Goal: Task Accomplishment & Management: Manage account settings

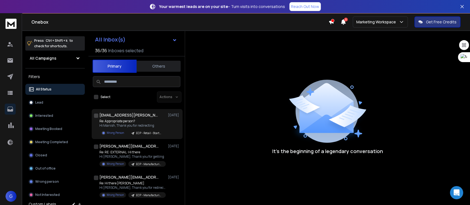
click at [129, 122] on p "Re: Appropriate person?" at bounding box center [132, 121] width 66 height 4
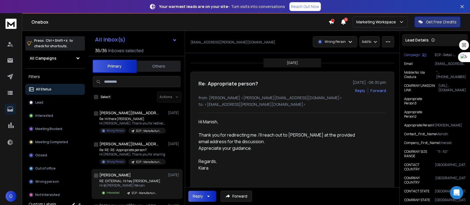
scroll to position [65, 0]
click at [122, 183] on p "Hi @Rebecca Pereira We can" at bounding box center [130, 185] width 62 height 4
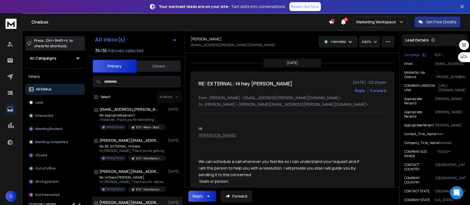
scroll to position [0, 0]
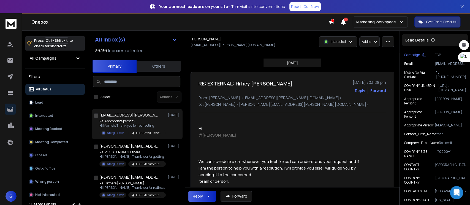
click at [149, 122] on p "Re: Appropriate person?" at bounding box center [132, 121] width 66 height 4
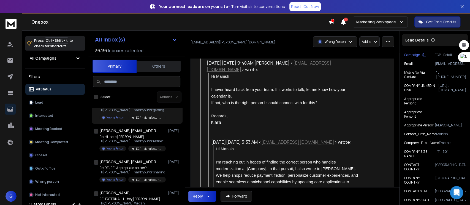
scroll to position [48, 0]
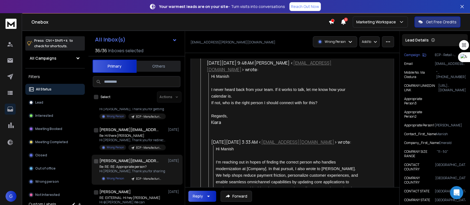
click at [135, 165] on p "Re: RE: RE: Appropriate person?" at bounding box center [132, 167] width 66 height 4
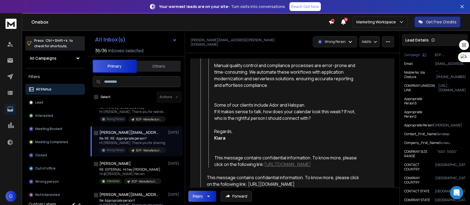
scroll to position [78, 0]
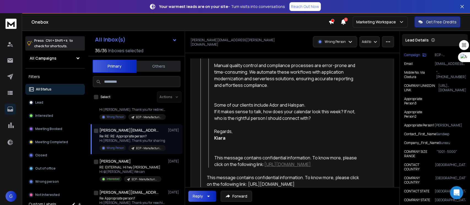
click at [130, 138] on p "Re: RE: RE: Appropriate person?" at bounding box center [132, 136] width 66 height 4
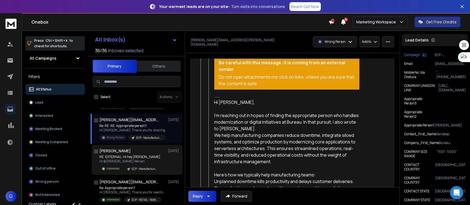
scroll to position [93, 0]
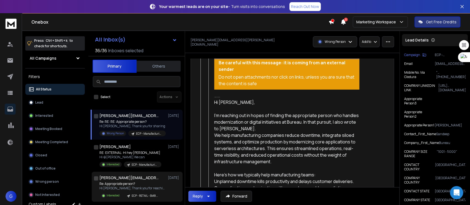
click at [116, 184] on p "Re: Appropriate person?" at bounding box center [132, 184] width 66 height 4
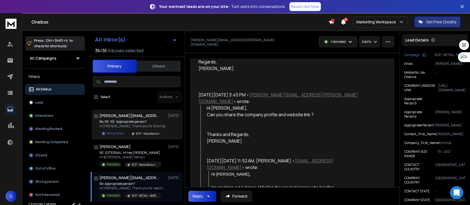
scroll to position [0, 0]
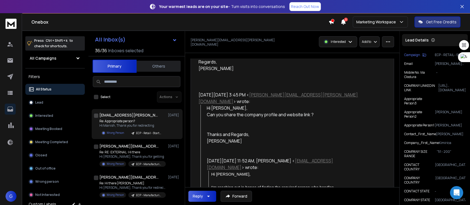
click at [118, 122] on p "Re: Appropriate person?" at bounding box center [132, 121] width 66 height 4
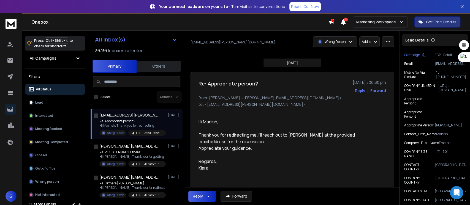
click at [248, 137] on div "Thank you for redirecting me. I’ll reach out to Anupam at the provided email ad…" at bounding box center [279, 135] width 161 height 20
drag, startPoint x: 248, startPoint y: 137, endPoint x: 239, endPoint y: 135, distance: 8.9
click at [239, 135] on div "Thank you for redirecting me. I’ll reach out to Anupam at the provided email ad…" at bounding box center [279, 135] width 161 height 20
click at [9, 79] on icon at bounding box center [10, 77] width 7 height 7
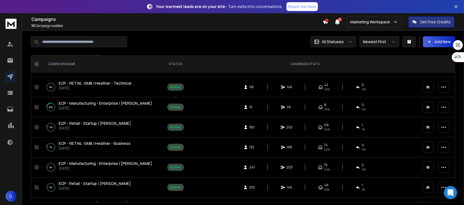
scroll to position [77, 0]
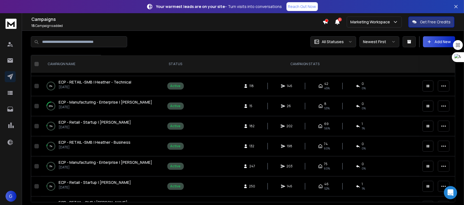
click at [81, 182] on span "ECP - Retail - Startup | Bryan" at bounding box center [95, 182] width 72 height 5
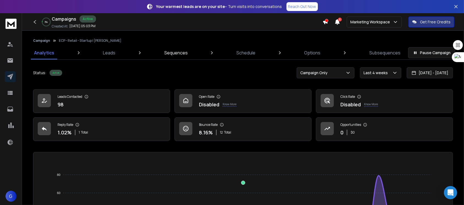
click at [170, 50] on p "Sequences" at bounding box center [175, 53] width 23 height 7
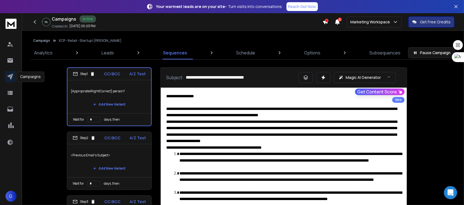
click at [9, 76] on icon at bounding box center [10, 77] width 6 height 6
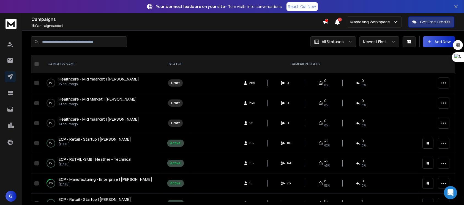
click at [7, 77] on icon at bounding box center [10, 77] width 7 height 7
click at [8, 108] on icon at bounding box center [10, 109] width 7 height 7
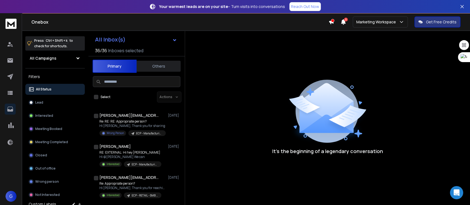
scroll to position [93, 0]
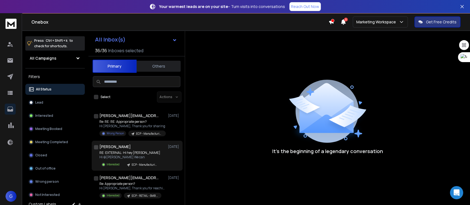
click at [127, 151] on p "RE: EXTERNAL: Hi hey Yash" at bounding box center [130, 153] width 62 height 4
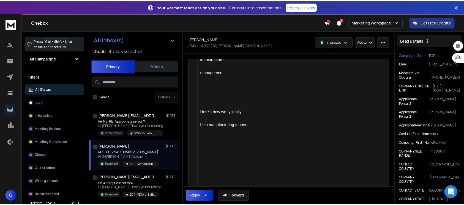
scroll to position [0, 0]
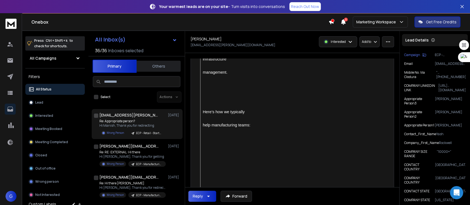
click at [123, 121] on p "Re: Appropriate person?" at bounding box center [132, 121] width 66 height 4
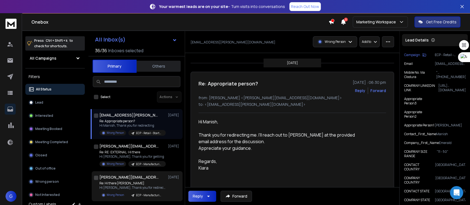
click at [128, 183] on p "Re: Hi there Balajee" at bounding box center [132, 183] width 66 height 4
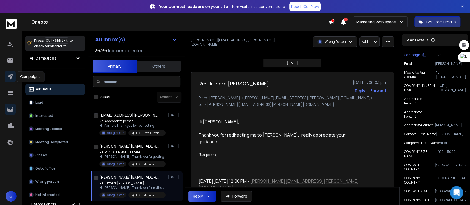
click at [9, 78] on icon at bounding box center [10, 77] width 7 height 7
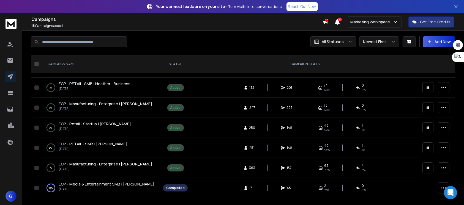
scroll to position [126, 0]
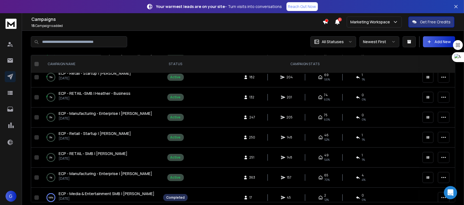
click at [84, 135] on span "ECP - Retail - Startup | Bryan" at bounding box center [95, 133] width 72 height 5
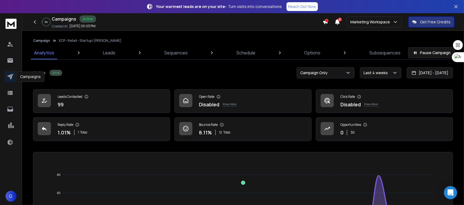
click at [8, 74] on icon at bounding box center [10, 77] width 7 height 7
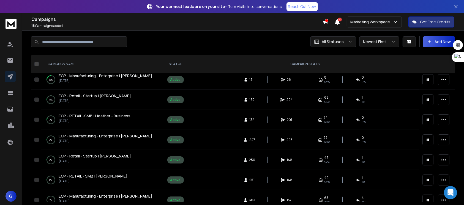
scroll to position [105, 0]
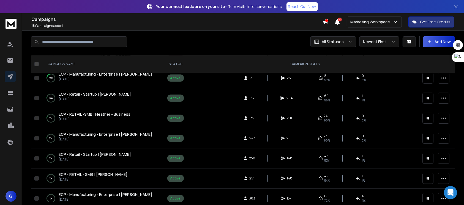
click at [86, 176] on span "ECP - RETAIL - SMB | Bryan" at bounding box center [93, 174] width 69 height 5
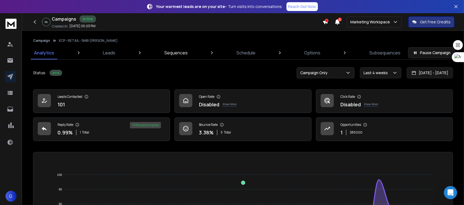
click at [169, 54] on p "Sequences" at bounding box center [175, 53] width 23 height 7
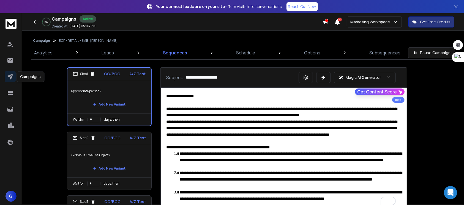
click at [9, 78] on icon at bounding box center [10, 77] width 7 height 7
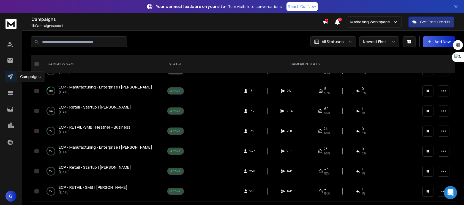
scroll to position [93, 0]
click at [89, 169] on span "ECP - Retail - Startup | Bryan" at bounding box center [95, 167] width 72 height 5
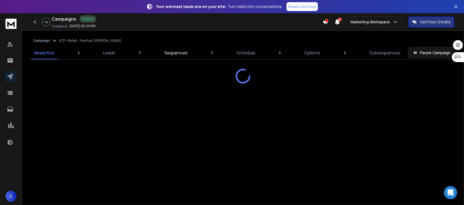
click at [169, 56] on link "Sequences" at bounding box center [176, 52] width 30 height 13
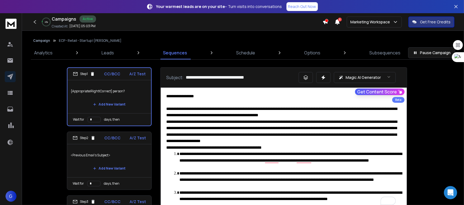
click at [186, 118] on div "**********" at bounding box center [283, 112] width 235 height 13
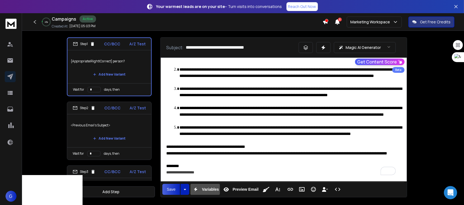
click at [206, 186] on span "Variables" at bounding box center [210, 190] width 19 height 5
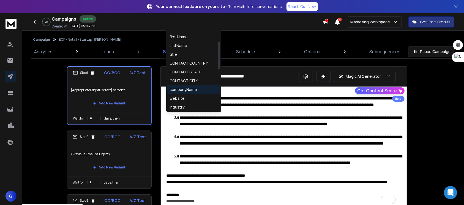
click at [178, 91] on div "companyName" at bounding box center [184, 90] width 28 height 6
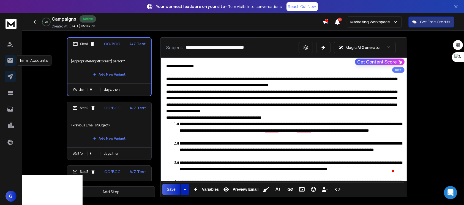
click at [9, 56] on link at bounding box center [10, 60] width 11 height 11
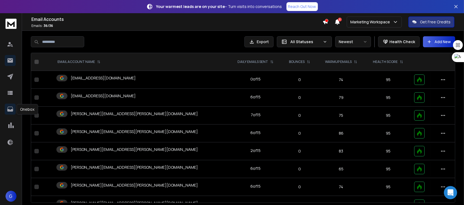
click at [11, 112] on icon at bounding box center [10, 109] width 7 height 7
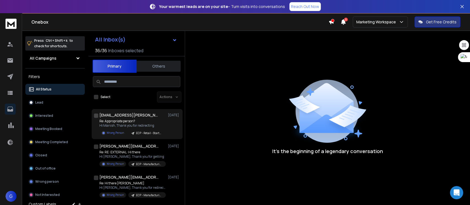
click at [116, 127] on p "Hi Manish, Thank you for redirecting" at bounding box center [132, 126] width 66 height 4
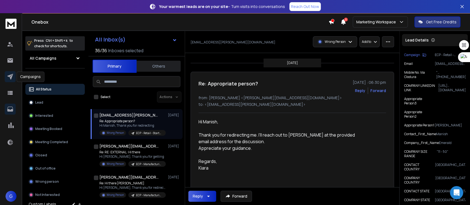
click at [9, 80] on icon at bounding box center [10, 77] width 7 height 7
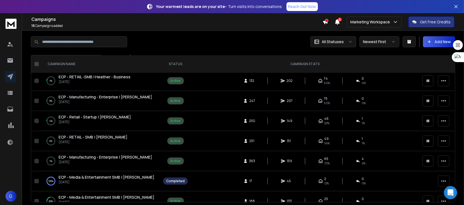
scroll to position [143, 0]
click at [279, 125] on td "250 149 46 52 % 1 1 %" at bounding box center [305, 121] width 228 height 20
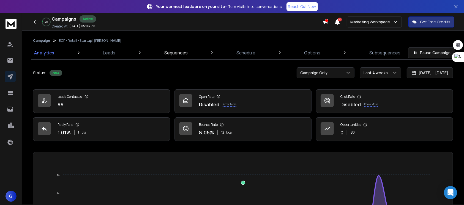
click at [165, 51] on p "Sequences" at bounding box center [175, 53] width 23 height 7
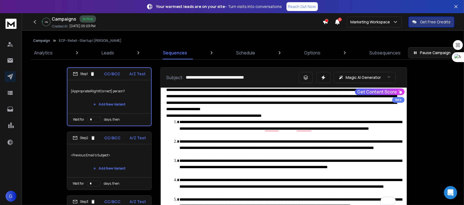
scroll to position [41, 0]
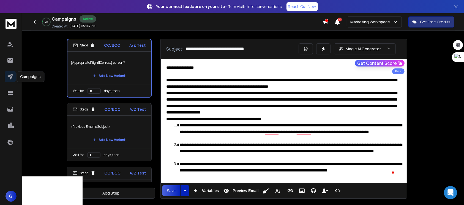
click at [13, 79] on icon at bounding box center [10, 77] width 7 height 7
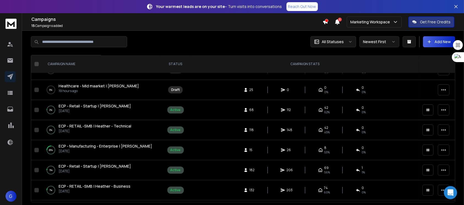
click at [79, 105] on span "ECP - Retail - Startup | Heather T" at bounding box center [95, 106] width 72 height 5
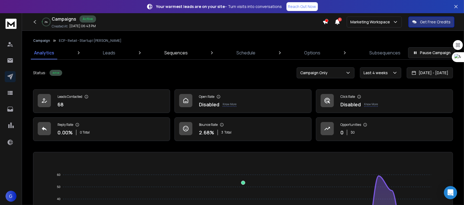
click at [173, 52] on p "Sequences" at bounding box center [175, 53] width 23 height 7
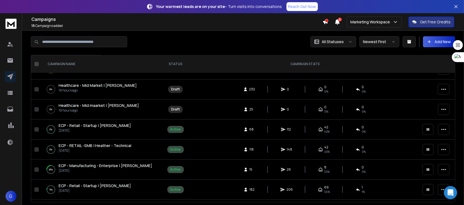
scroll to position [14, 0]
click at [88, 184] on span "ECP - Retail - Startup | [PERSON_NAME]" at bounding box center [95, 185] width 72 height 5
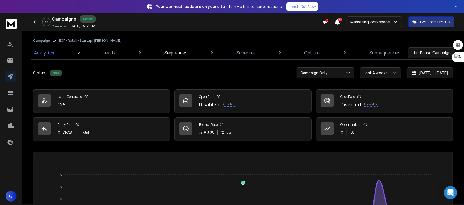
click at [178, 53] on p "Sequences" at bounding box center [175, 53] width 23 height 7
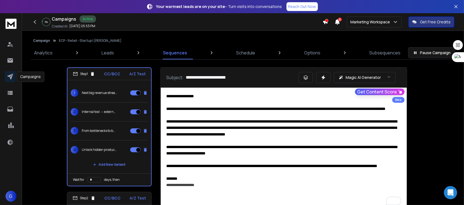
click at [8, 79] on icon at bounding box center [10, 77] width 7 height 7
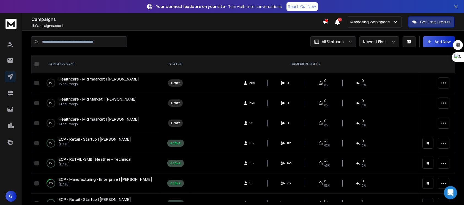
click at [82, 159] on span "ECP - RETAIL -SMB | Heather - Technical" at bounding box center [95, 159] width 73 height 5
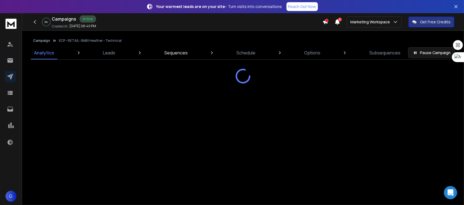
click at [171, 55] on p "Sequences" at bounding box center [175, 53] width 23 height 7
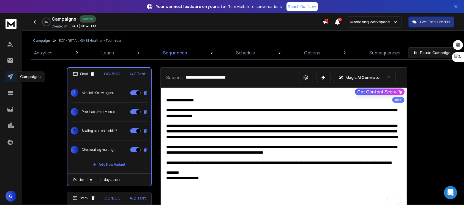
click at [8, 72] on link at bounding box center [10, 76] width 11 height 11
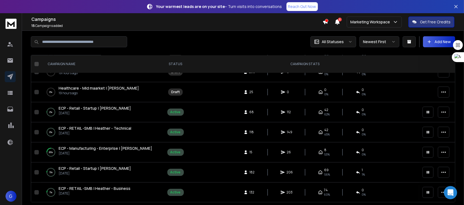
scroll to position [31, 0]
click at [87, 128] on span "ECP - RETAIL -SMB | Heather - Technical" at bounding box center [95, 128] width 73 height 5
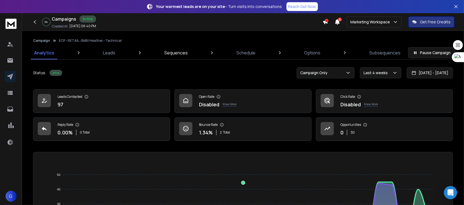
click at [172, 56] on p "Sequences" at bounding box center [175, 53] width 23 height 7
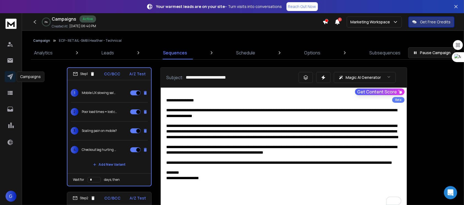
click at [9, 74] on icon at bounding box center [10, 77] width 7 height 7
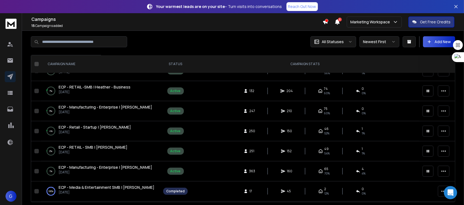
scroll to position [133, 0]
click at [79, 144] on span "ECP - RETAIL - SMB | Bryan" at bounding box center [93, 146] width 69 height 5
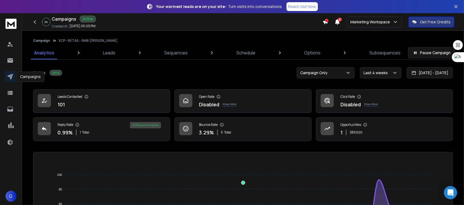
click at [9, 75] on icon at bounding box center [10, 77] width 7 height 7
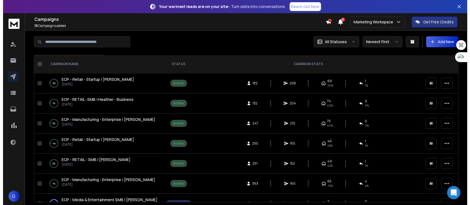
scroll to position [121, 0]
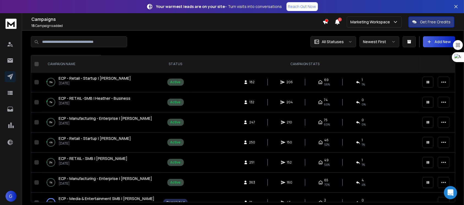
click at [87, 140] on span "ECP - Retail - Startup | Bryan" at bounding box center [95, 138] width 72 height 5
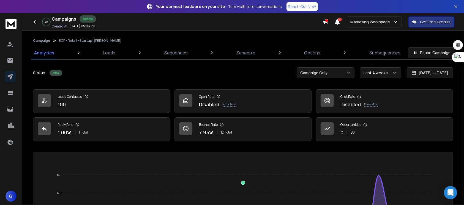
click at [76, 103] on div "100" at bounding box center [73, 105] width 31 height 8
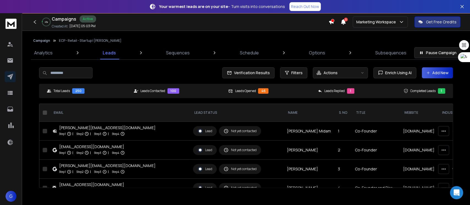
click at [68, 127] on div "nageswar@safestorage.in" at bounding box center [107, 128] width 96 height 6
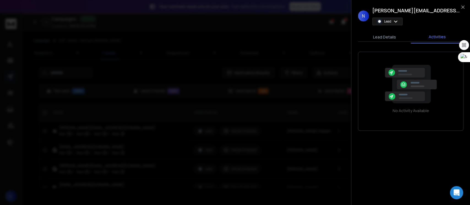
click at [427, 36] on button "Activities" at bounding box center [437, 37] width 53 height 13
click at [461, 8] on icon "button" at bounding box center [463, 7] width 6 height 6
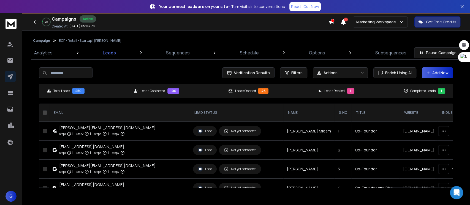
click at [155, 92] on p "Leads Contacted" at bounding box center [152, 91] width 25 height 4
click at [242, 89] on p "Leads Opened" at bounding box center [245, 91] width 21 height 4
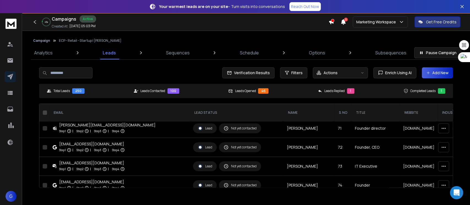
scroll to position [914, 0]
click at [78, 143] on div "mansi@tjori.com" at bounding box center [107, 145] width 96 height 6
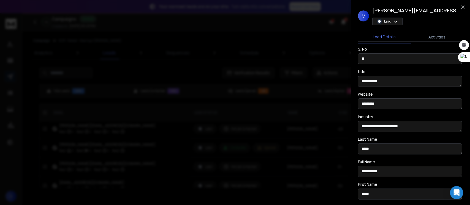
click at [430, 37] on button "Activities" at bounding box center [437, 37] width 53 height 12
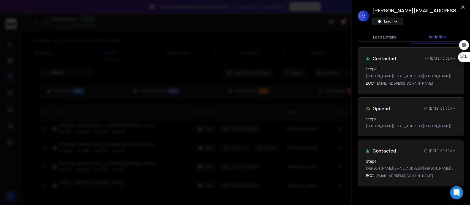
click at [394, 164] on div "Step 1" at bounding box center [410, 162] width 89 height 6
click at [381, 154] on div "Contacted" at bounding box center [381, 151] width 30 height 7
click at [435, 161] on div "Step 1" at bounding box center [410, 162] width 89 height 6
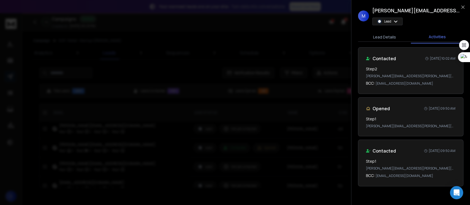
click at [398, 117] on div "Step 1" at bounding box center [410, 119] width 89 height 6
click at [389, 65] on div "Contacted Sep 08, 2025, 10:02 AM Step 2 rebecca.pereira@7edgebase.com BCC: 6726…" at bounding box center [410, 70] width 89 height 31
click at [462, 7] on icon "button" at bounding box center [463, 7] width 6 height 6
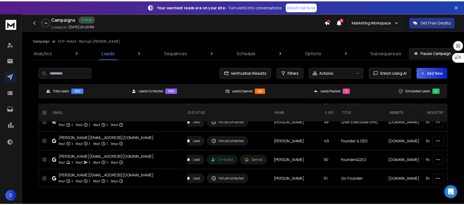
scroll to position [902, 0]
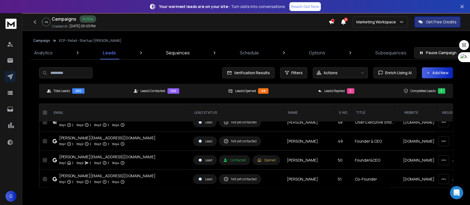
click at [179, 54] on p "Sequences" at bounding box center [177, 53] width 23 height 7
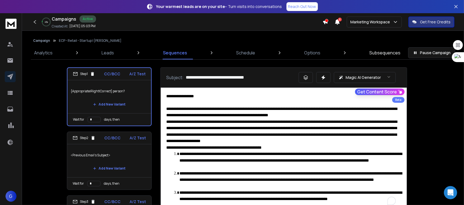
click at [380, 52] on p "Subsequences" at bounding box center [385, 53] width 31 height 7
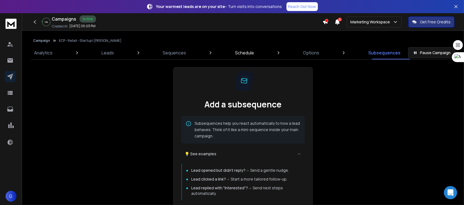
click at [248, 54] on p "Schedule" at bounding box center [244, 53] width 19 height 7
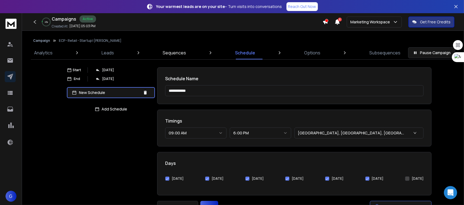
click at [171, 53] on p "Sequences" at bounding box center [174, 53] width 23 height 7
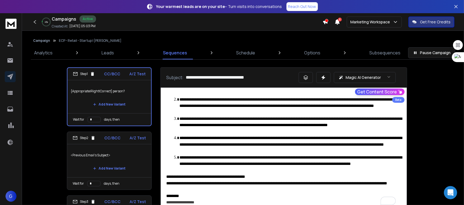
scroll to position [30, 0]
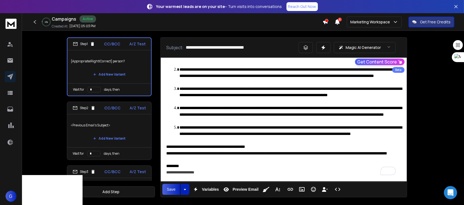
click at [130, 128] on p "<Previous Email's Subject>" at bounding box center [109, 125] width 78 height 15
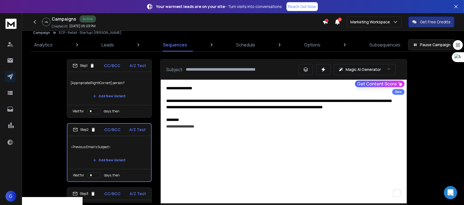
scroll to position [8, 0]
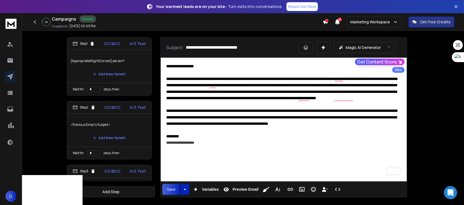
scroll to position [94, 0]
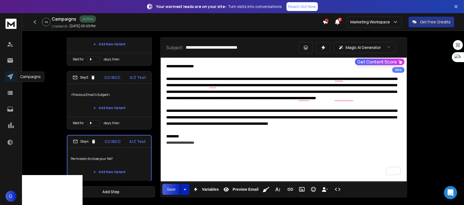
click at [12, 76] on icon at bounding box center [10, 77] width 6 height 6
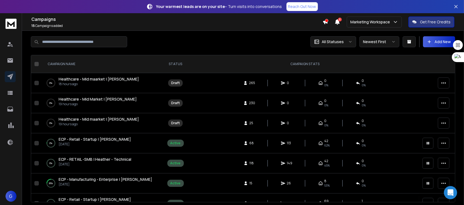
click at [86, 138] on span "ECP - Retail - Startup | [PERSON_NAME]" at bounding box center [95, 139] width 72 height 5
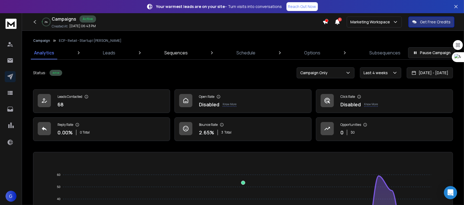
click at [172, 55] on p "Sequences" at bounding box center [175, 53] width 23 height 7
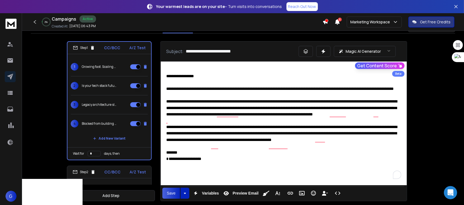
scroll to position [30, 0]
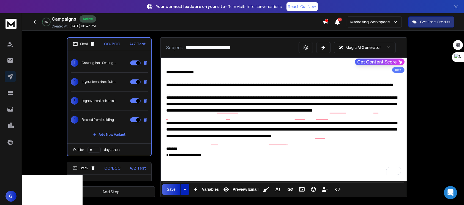
click at [90, 78] on div "2 Is your tech stack future-proof?" at bounding box center [94, 82] width 46 height 8
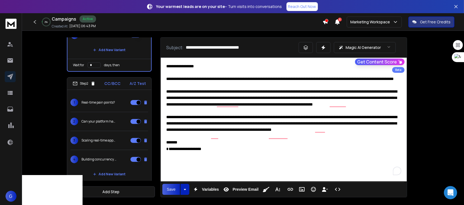
scroll to position [86, 0]
click at [95, 100] on p "Real-time pain points?" at bounding box center [99, 101] width 34 height 4
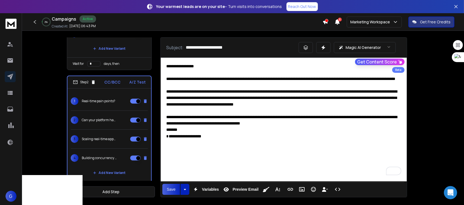
scroll to position [0, 0]
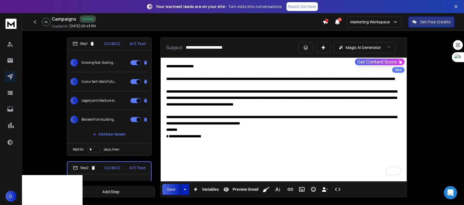
click at [92, 62] on p "Growing fast. Scaling slow?" at bounding box center [99, 63] width 35 height 4
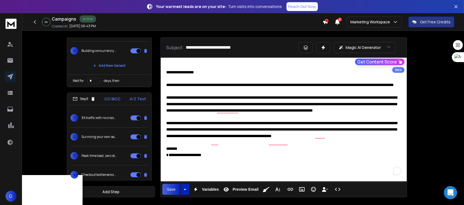
scroll to position [195, 0]
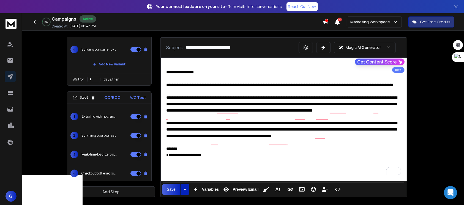
click at [91, 118] on p "3X traffic with no crashes" at bounding box center [99, 117] width 35 height 4
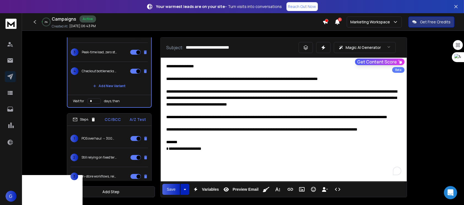
scroll to position [335, 0]
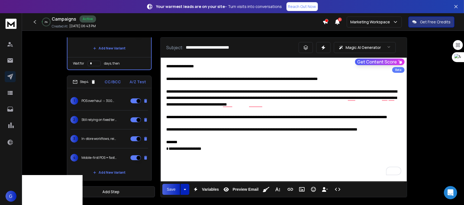
click at [92, 100] on p "POS overhaul → 300% faster checkouts" at bounding box center [99, 101] width 35 height 4
type input "**********"
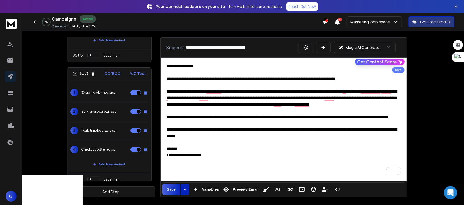
scroll to position [0, 0]
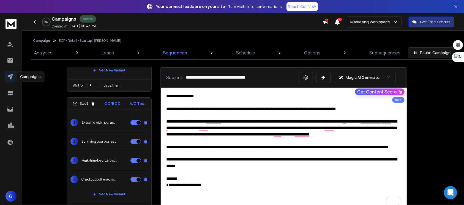
click at [10, 75] on icon at bounding box center [10, 77] width 6 height 6
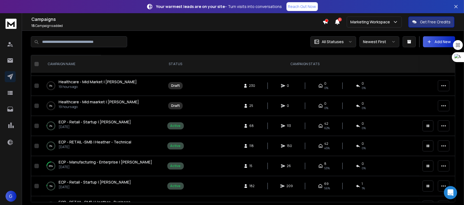
scroll to position [18, 0]
click at [91, 180] on span "ECP - Retail - Startup | [PERSON_NAME]" at bounding box center [95, 182] width 72 height 5
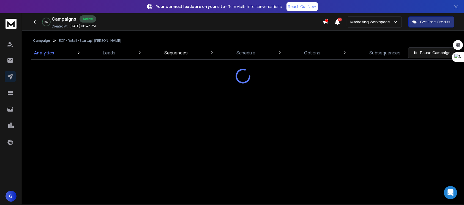
click at [169, 54] on p "Sequences" at bounding box center [175, 53] width 23 height 7
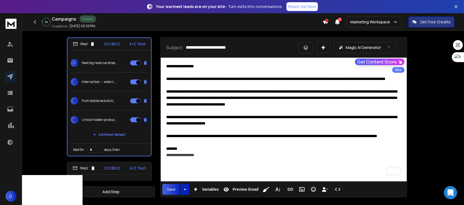
click at [91, 82] on p "Internal tool → external SaaS" at bounding box center [99, 82] width 35 height 4
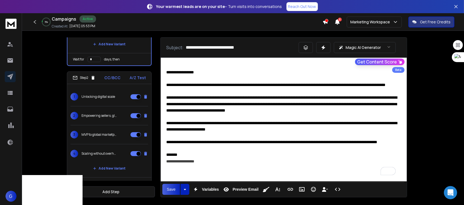
scroll to position [91, 0]
click at [93, 97] on p "Unlocking digital scale" at bounding box center [99, 96] width 34 height 4
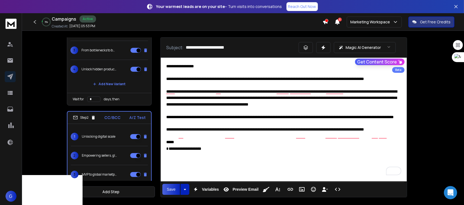
scroll to position [52, 0]
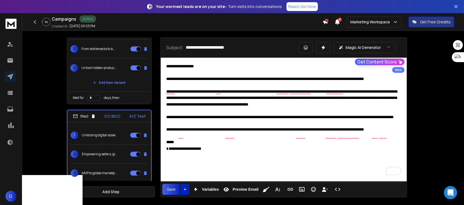
click at [96, 135] on p "Unlocking digital scale" at bounding box center [99, 135] width 34 height 4
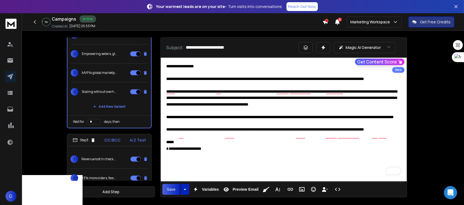
scroll to position [153, 0]
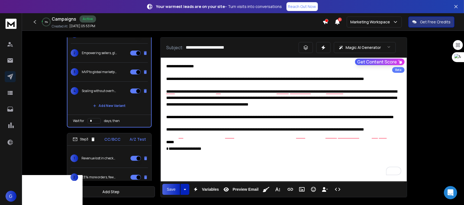
click at [96, 157] on p "Revenue lost in checkout friction" at bounding box center [99, 158] width 35 height 4
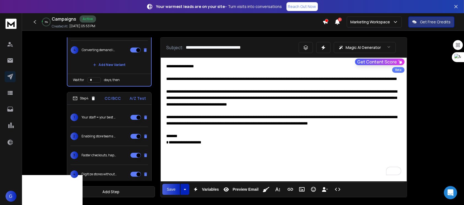
scroll to position [319, 0]
click at [96, 115] on p "Your staff = your best asset" at bounding box center [99, 117] width 35 height 4
type input "**********"
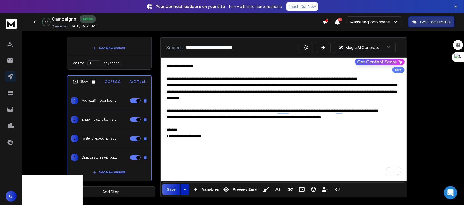
scroll to position [335, 0]
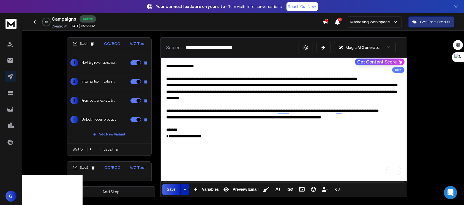
scroll to position [335, 0]
